Goal: Task Accomplishment & Management: Use online tool/utility

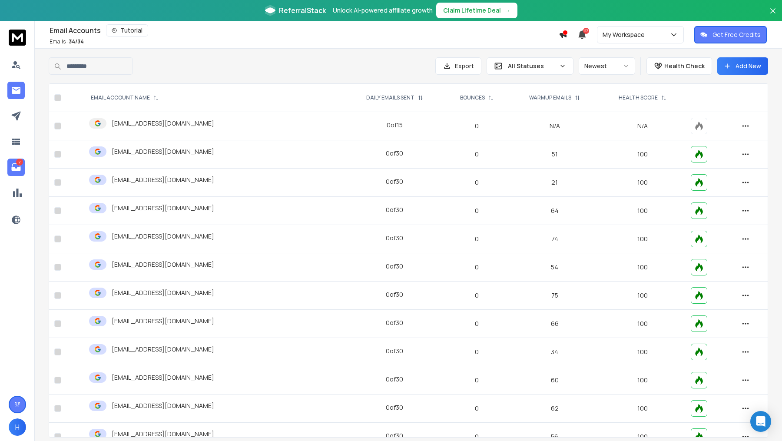
click at [10, 166] on link "2" at bounding box center [15, 167] width 17 height 17
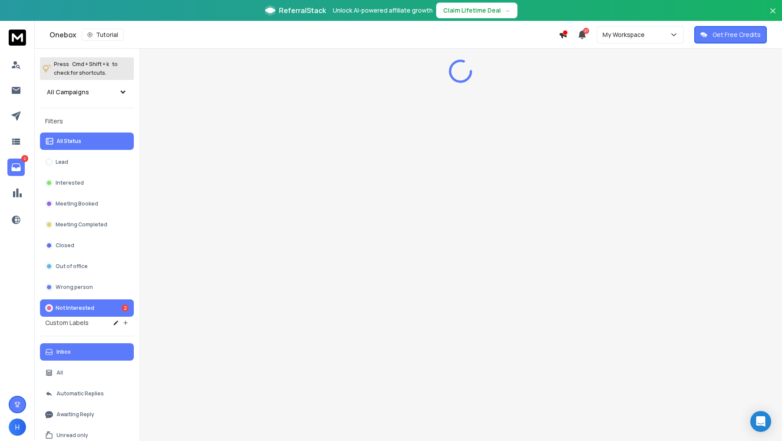
click at [87, 310] on p "Not Interested" at bounding box center [75, 308] width 39 height 7
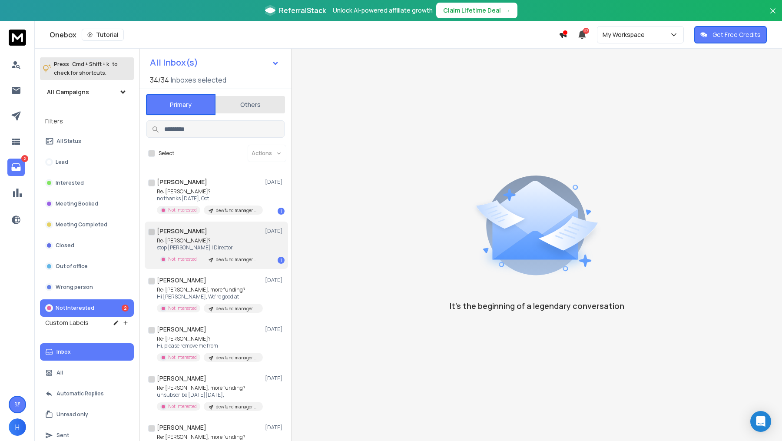
click at [259, 239] on p "Re: [PERSON_NAME]?" at bounding box center [209, 240] width 104 height 7
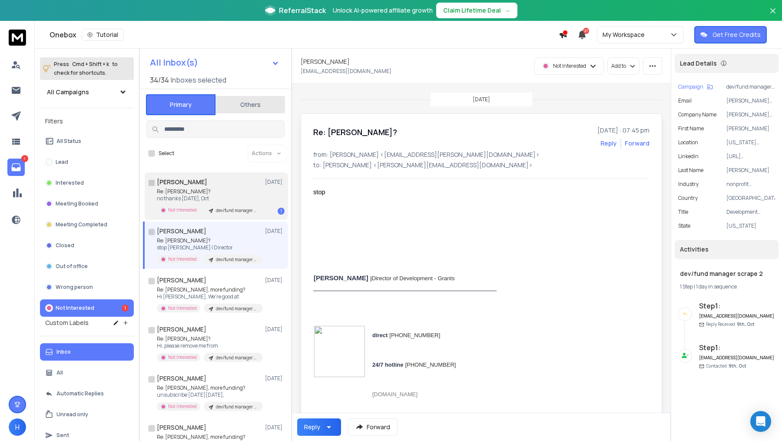
click at [247, 181] on div "[PERSON_NAME] [DATE]" at bounding box center [221, 182] width 128 height 9
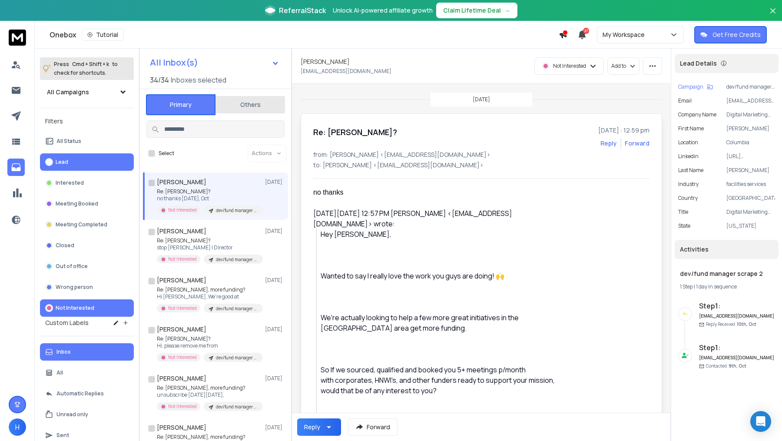
click at [88, 158] on button "Lead" at bounding box center [87, 161] width 94 height 17
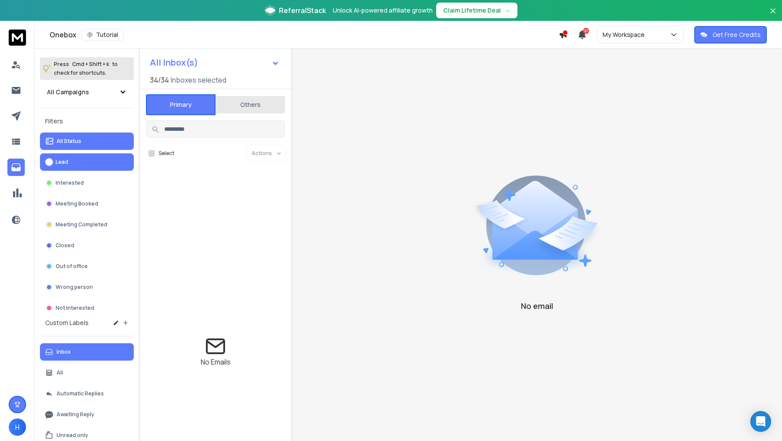
click at [88, 134] on button "All Status" at bounding box center [87, 141] width 94 height 17
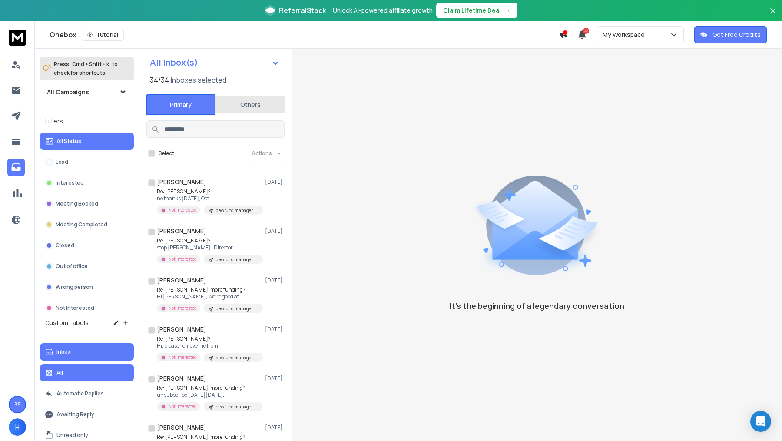
click at [105, 366] on button "All" at bounding box center [87, 372] width 94 height 17
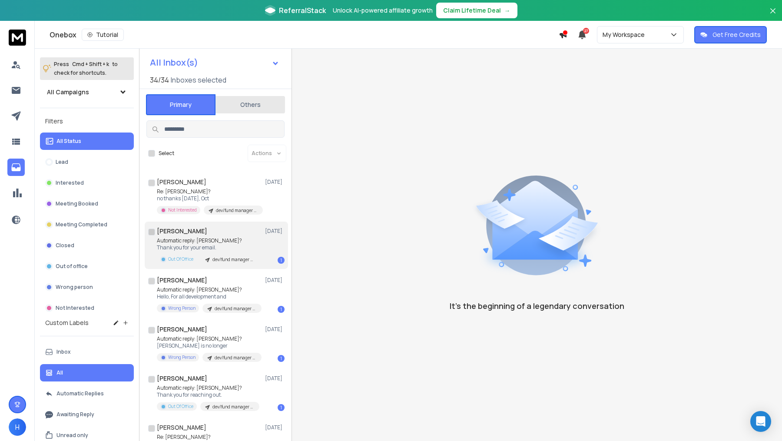
scroll to position [27, 0]
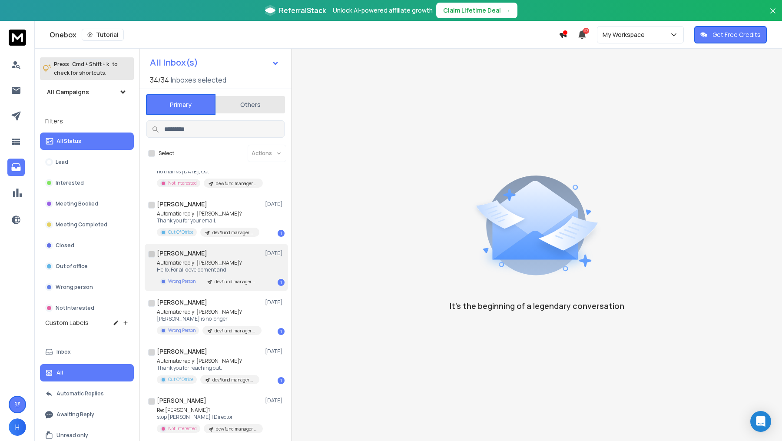
click at [254, 259] on p "Automatic reply: [PERSON_NAME]?" at bounding box center [209, 262] width 104 height 7
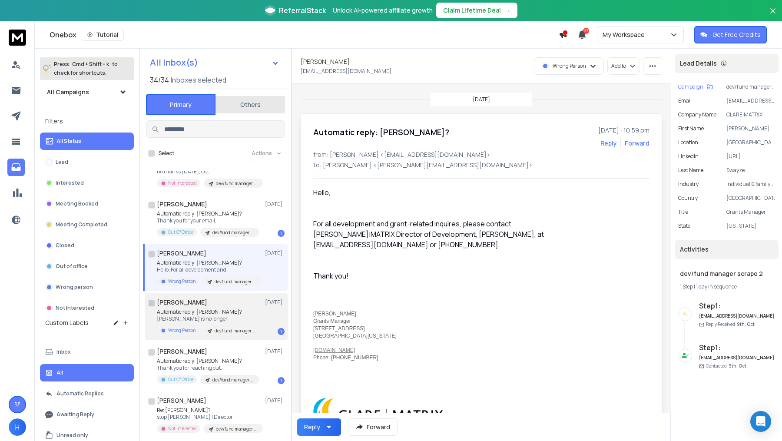
click at [248, 302] on div "[PERSON_NAME] [DATE]" at bounding box center [221, 302] width 128 height 9
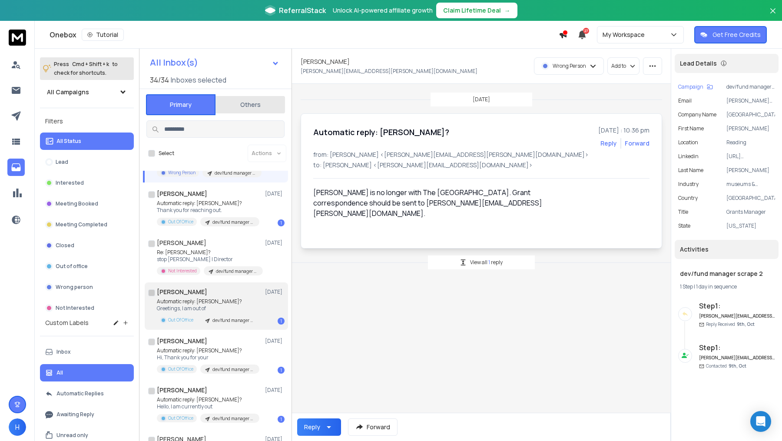
scroll to position [205, 0]
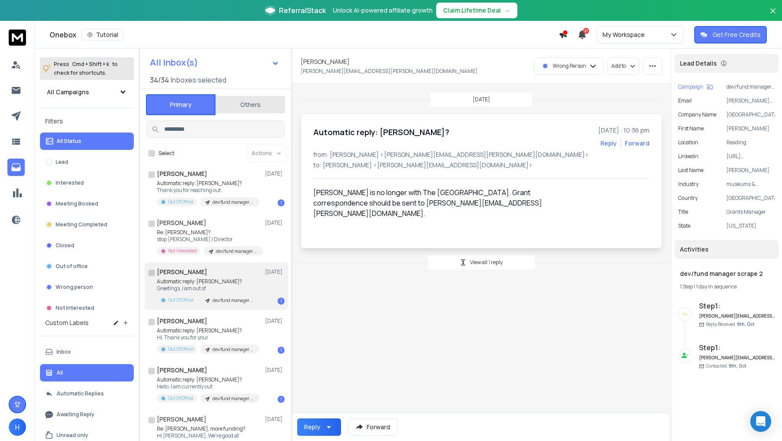
click at [252, 286] on p "Greetings, I am out of" at bounding box center [208, 288] width 103 height 7
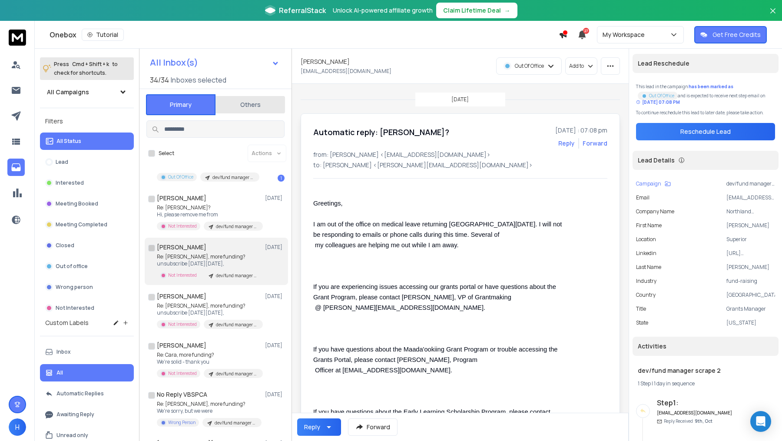
scroll to position [636, 0]
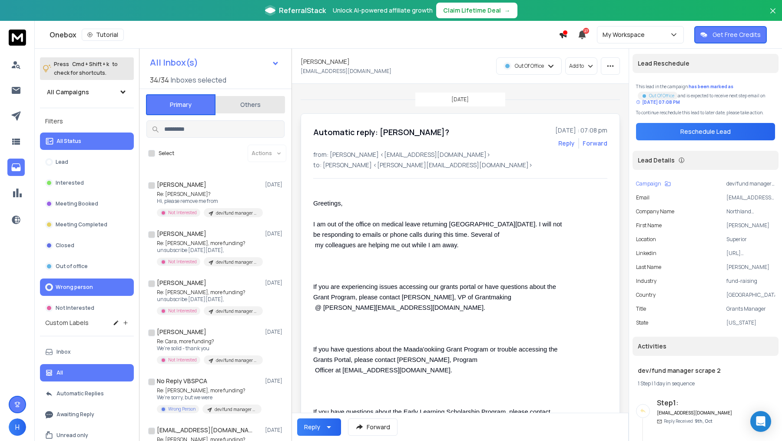
click at [89, 282] on button "Wrong person" at bounding box center [87, 287] width 94 height 17
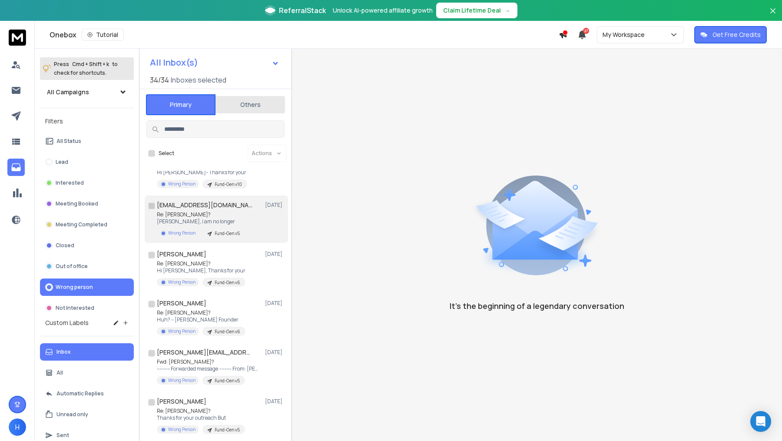
scroll to position [94, 0]
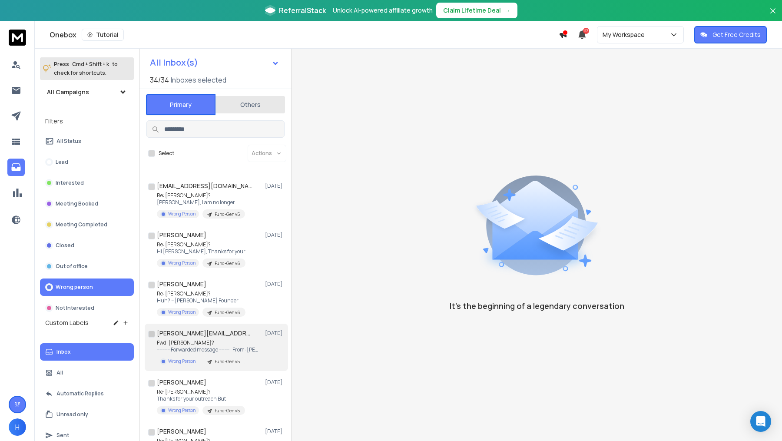
click at [266, 339] on div "Fwd: [PERSON_NAME]? ---------- Forwarded message --------- From: [PERSON_NAME] …" at bounding box center [221, 352] width 128 height 27
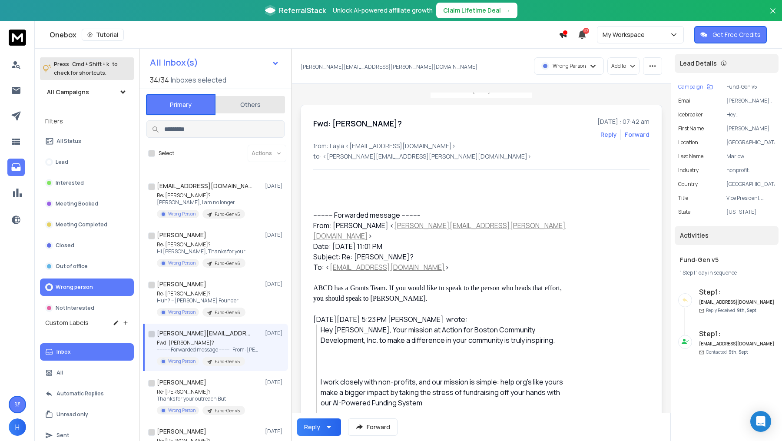
scroll to position [0, 0]
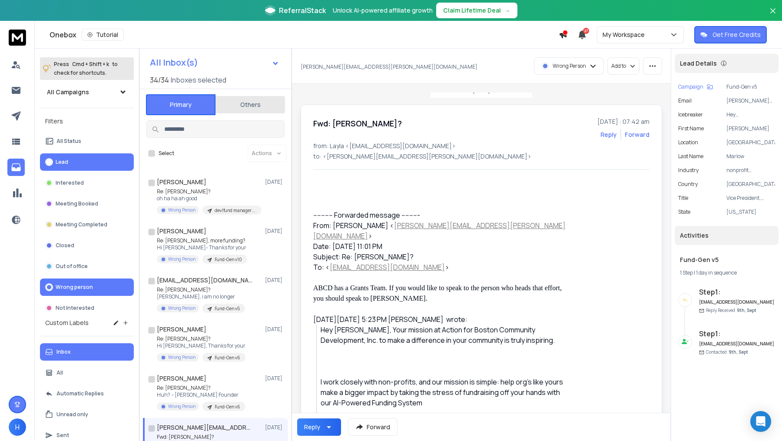
click at [90, 167] on button "Lead" at bounding box center [87, 161] width 94 height 17
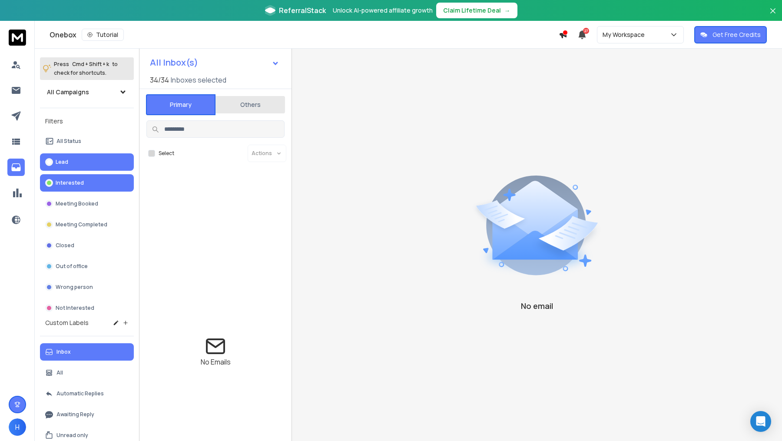
click at [95, 184] on button "Interested" at bounding box center [87, 182] width 94 height 17
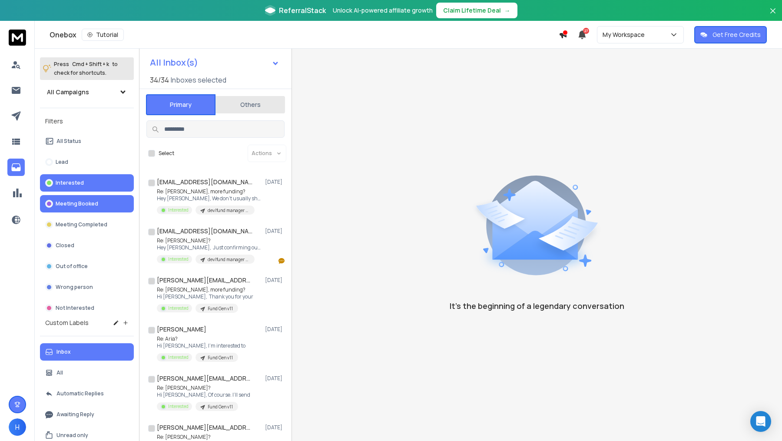
click at [95, 209] on button "Meeting Booked" at bounding box center [87, 203] width 94 height 17
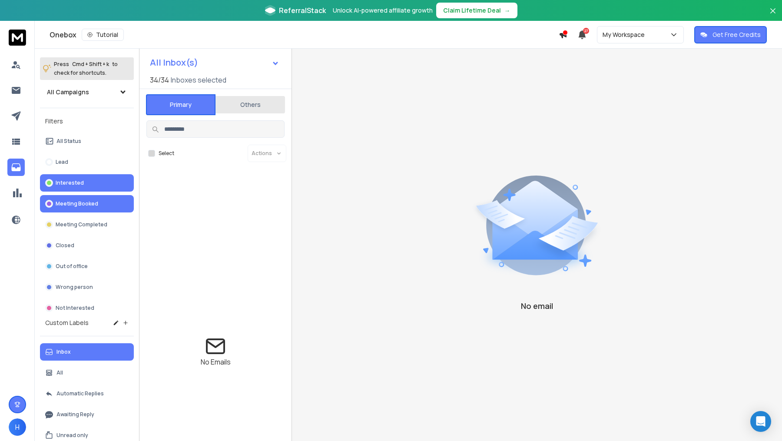
click at [91, 176] on button "Interested" at bounding box center [87, 182] width 94 height 17
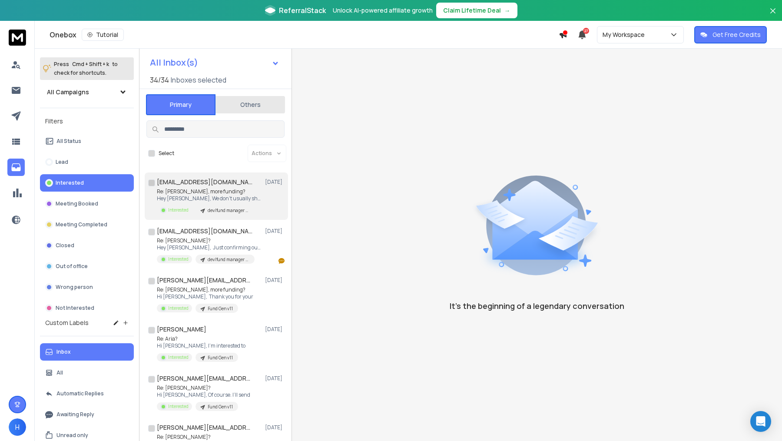
click at [249, 193] on p "Re: [PERSON_NAME], more funding?" at bounding box center [209, 191] width 104 height 7
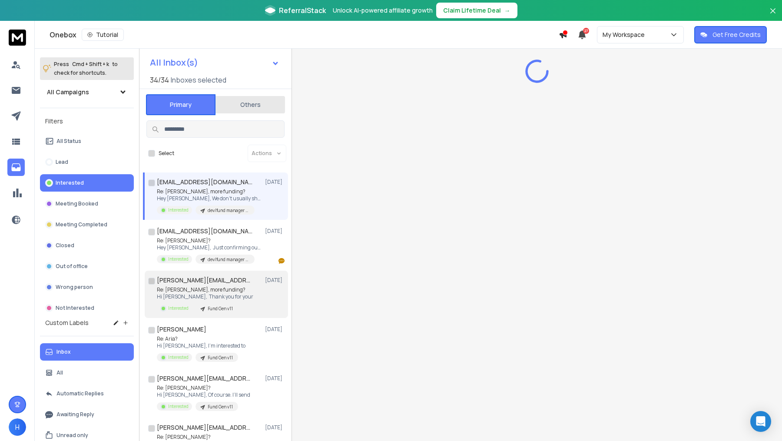
click at [258, 296] on div "Re: [PERSON_NAME], more funding? Hi [PERSON_NAME], Thank you for your Intereste…" at bounding box center [221, 299] width 128 height 27
